Goal: Task Accomplishment & Management: Manage account settings

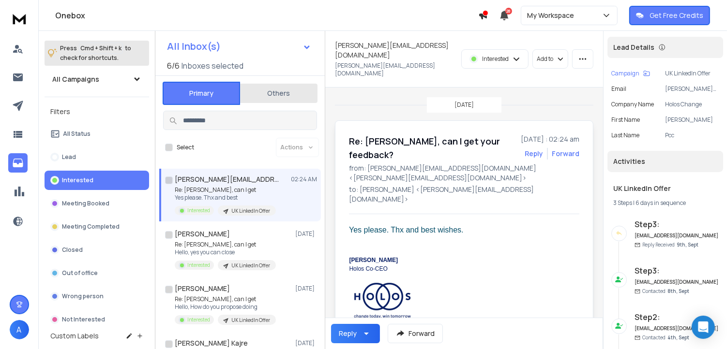
scroll to position [72, 0]
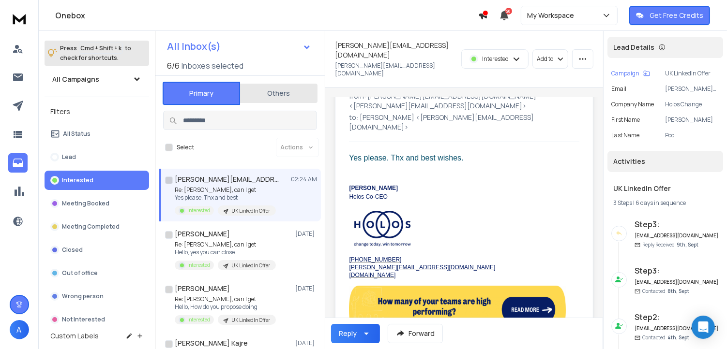
click at [9, 151] on div at bounding box center [19, 136] width 22 height 195
click at [14, 156] on link at bounding box center [17, 162] width 19 height 19
click at [15, 69] on link at bounding box center [17, 77] width 19 height 19
click at [17, 68] on link at bounding box center [17, 77] width 19 height 19
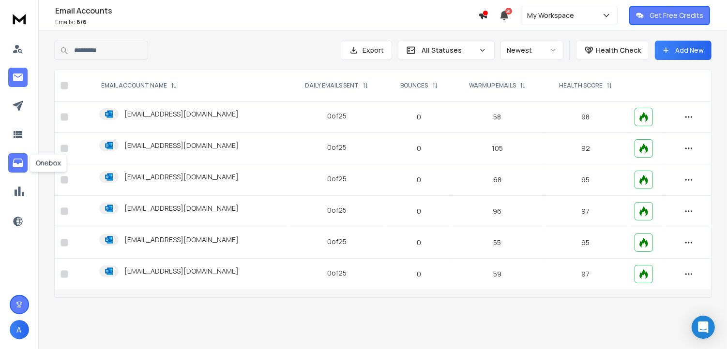
click at [20, 166] on icon at bounding box center [18, 163] width 10 height 9
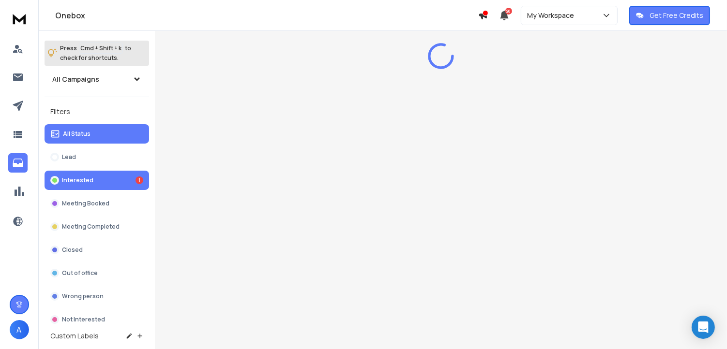
click at [91, 184] on button "Interested 1" at bounding box center [97, 180] width 104 height 19
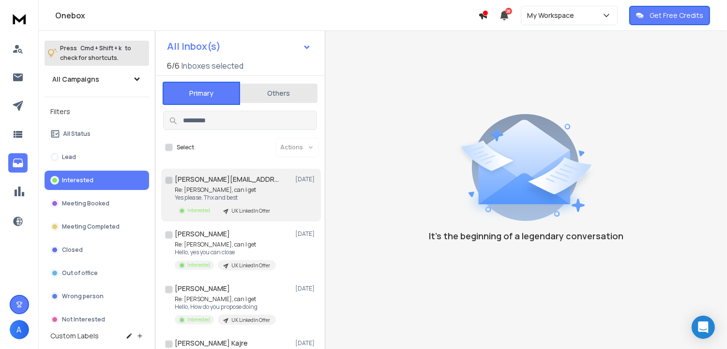
click at [237, 184] on div "[PERSON_NAME][EMAIL_ADDRESS][DOMAIN_NAME] [DATE] Re: [PERSON_NAME], can I get Y…" at bounding box center [246, 195] width 142 height 41
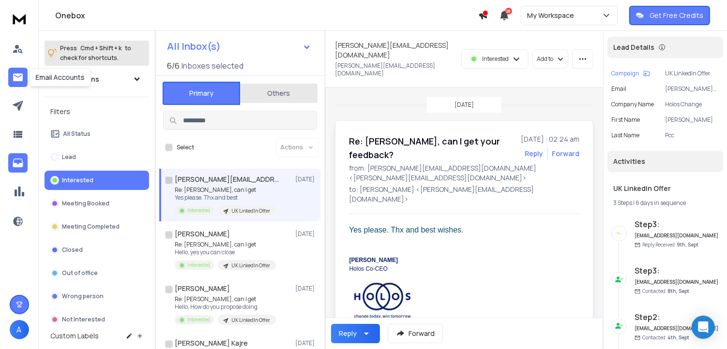
click at [25, 71] on link at bounding box center [17, 77] width 19 height 19
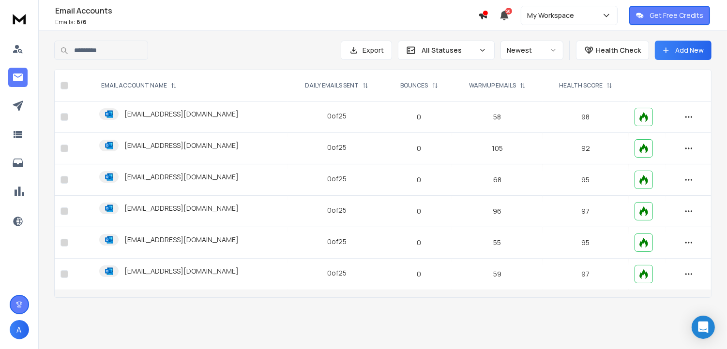
click at [511, 21] on div "28 My Workspace Get Free Credits" at bounding box center [594, 15] width 232 height 19
click at [508, 18] on icon at bounding box center [504, 15] width 9 height 10
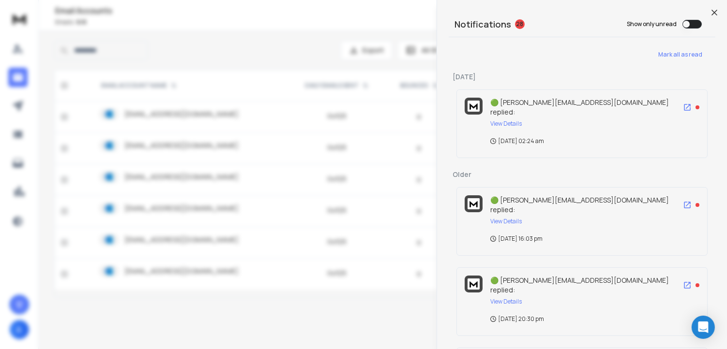
click at [712, 12] on icon "button" at bounding box center [714, 13] width 10 height 10
